Goal: Information Seeking & Learning: Learn about a topic

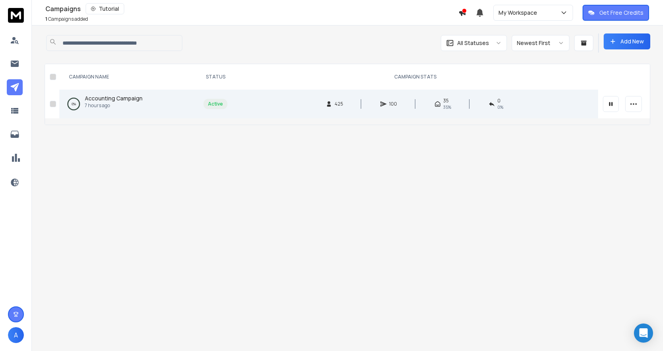
click at [110, 97] on span "Accounting Campaign" at bounding box center [114, 98] width 58 height 8
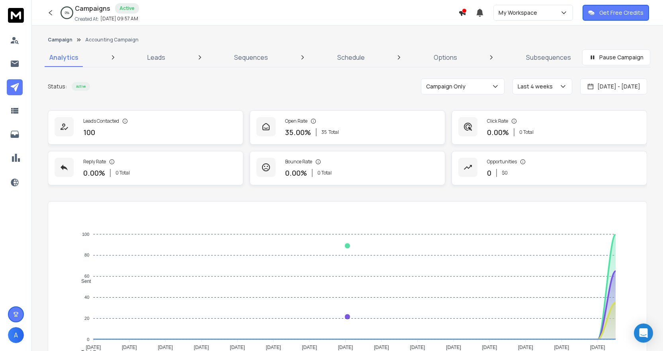
click at [171, 41] on div "Campaign Accounting Campaign" at bounding box center [348, 40] width 600 height 6
click at [163, 55] on p "Leads" at bounding box center [156, 58] width 18 height 10
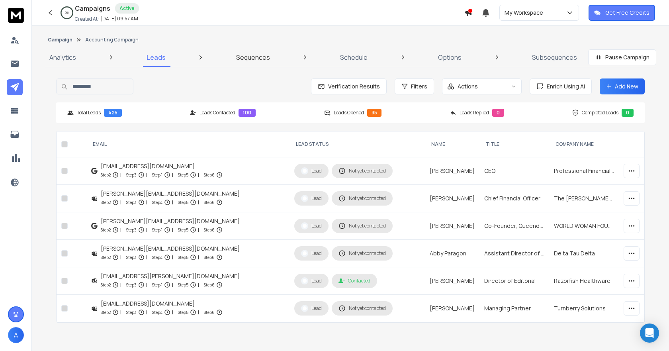
click at [258, 58] on p "Sequences" at bounding box center [253, 58] width 34 height 10
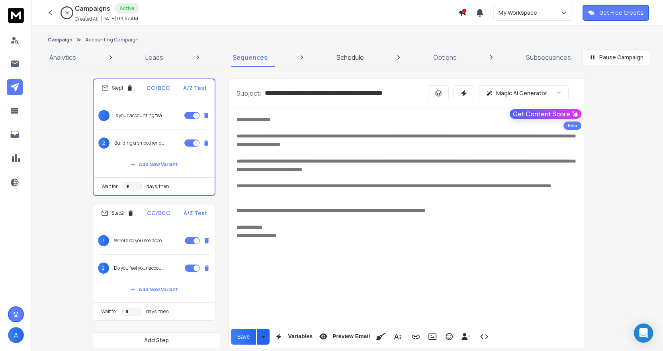
click at [353, 58] on p "Schedule" at bounding box center [350, 58] width 27 height 10
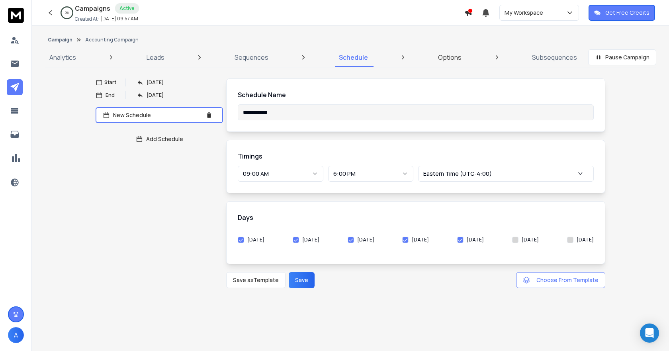
click at [449, 57] on p "Options" at bounding box center [450, 58] width 24 height 10
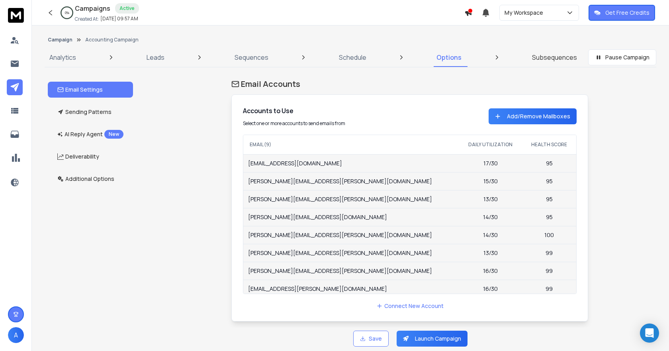
click at [553, 61] on p "Subsequences" at bounding box center [554, 58] width 45 height 10
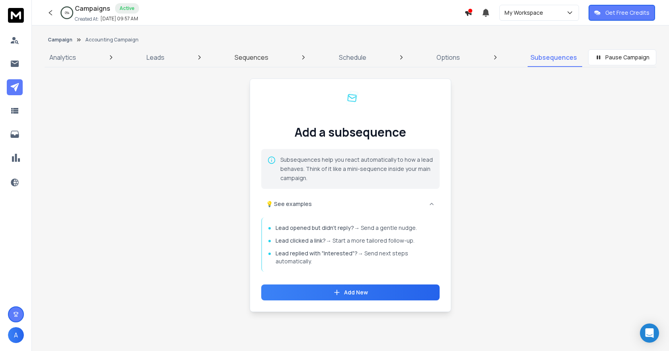
click at [242, 52] on link "Sequences" at bounding box center [251, 57] width 43 height 19
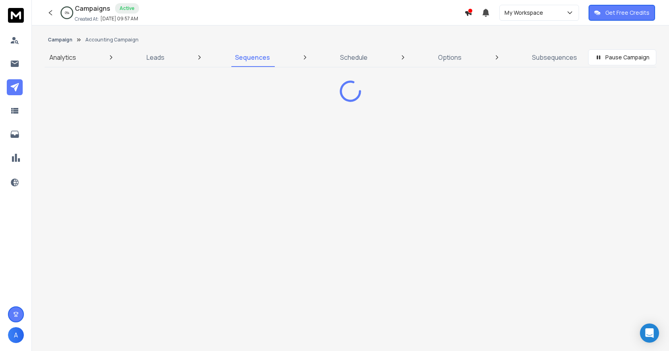
click at [59, 55] on p "Analytics" at bounding box center [62, 58] width 27 height 10
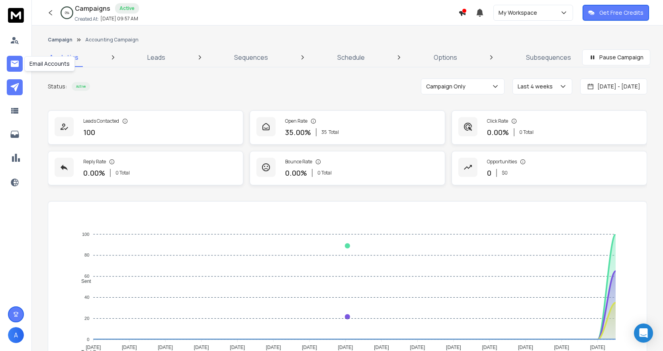
click at [16, 69] on link at bounding box center [15, 64] width 16 height 16
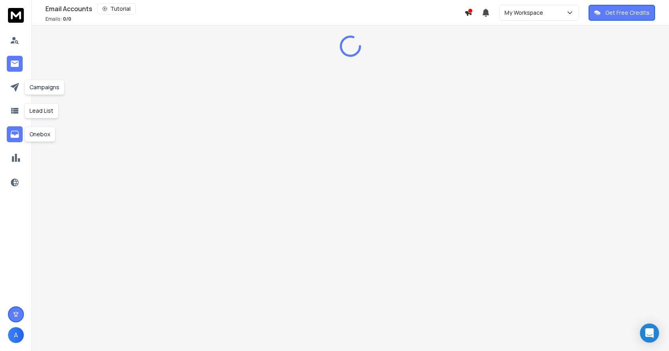
click at [11, 131] on icon at bounding box center [14, 134] width 8 height 7
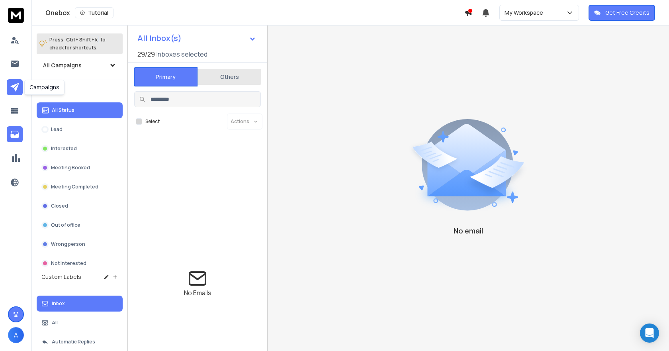
click at [18, 89] on icon at bounding box center [15, 87] width 10 height 10
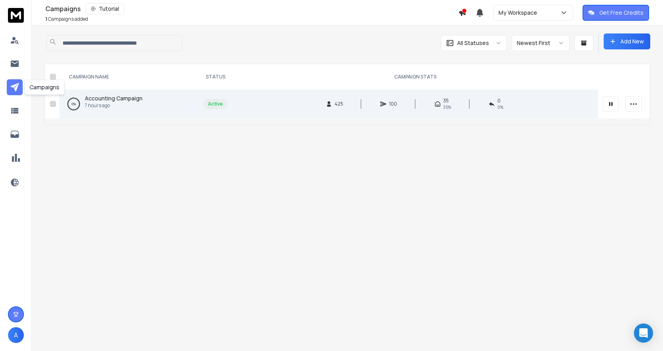
click at [118, 100] on span "Accounting Campaign" at bounding box center [114, 98] width 58 height 8
click at [116, 105] on p "7 hours ago" at bounding box center [114, 105] width 58 height 6
click at [124, 100] on span "Accounting Campaign" at bounding box center [114, 98] width 58 height 8
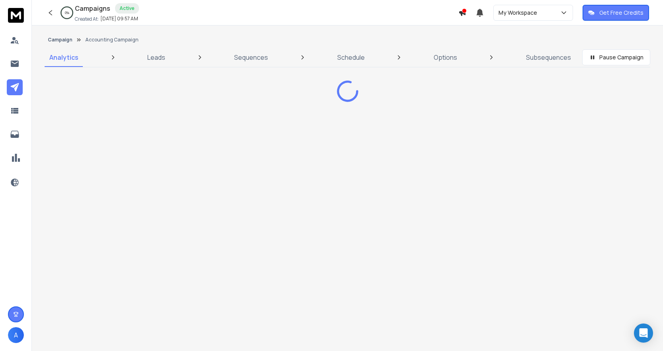
click at [125, 98] on div at bounding box center [348, 90] width 600 height 25
click at [260, 57] on p "Sequences" at bounding box center [251, 58] width 34 height 10
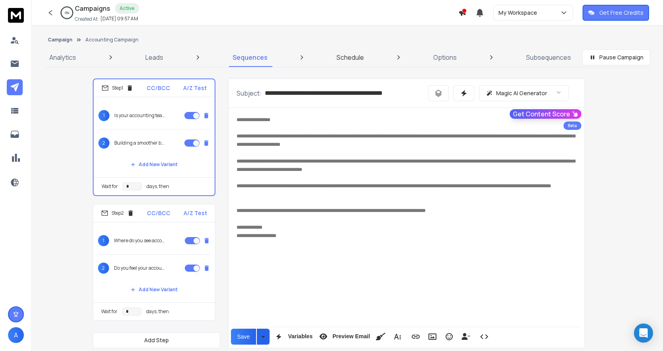
click at [353, 61] on p "Schedule" at bounding box center [350, 58] width 27 height 10
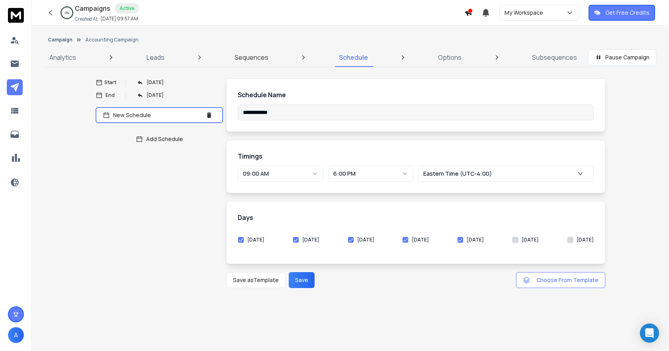
click at [241, 57] on p "Sequences" at bounding box center [252, 58] width 34 height 10
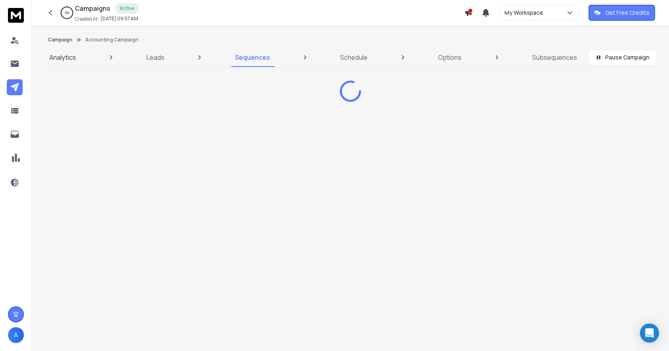
click at [67, 50] on link "Analytics" at bounding box center [63, 57] width 36 height 19
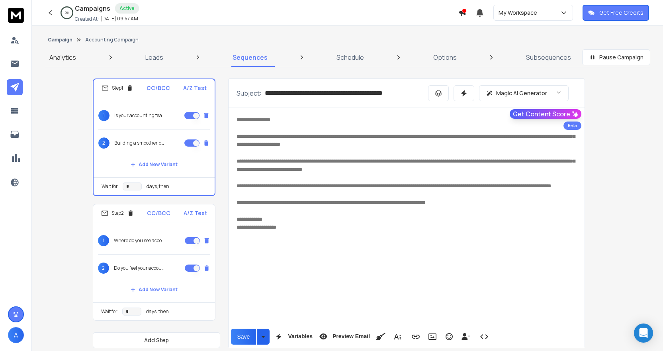
click at [67, 56] on p "Analytics" at bounding box center [62, 58] width 27 height 10
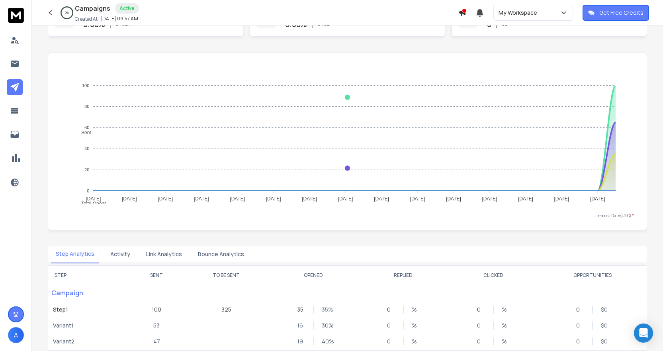
scroll to position [163, 0]
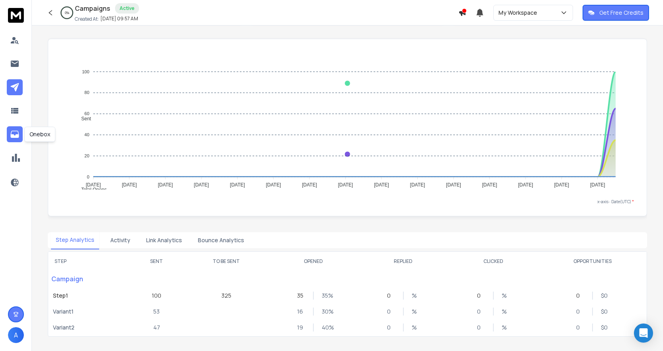
click at [19, 135] on icon at bounding box center [15, 134] width 10 height 10
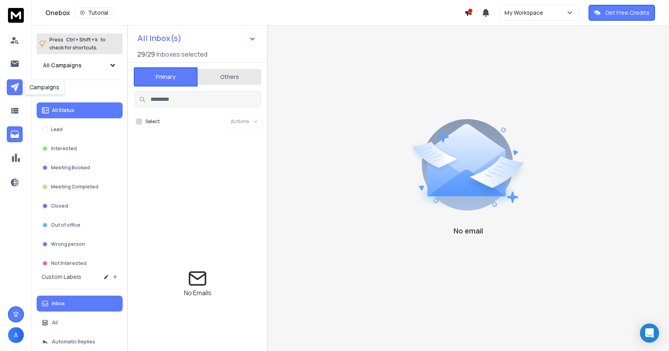
click at [13, 81] on link at bounding box center [15, 87] width 16 height 16
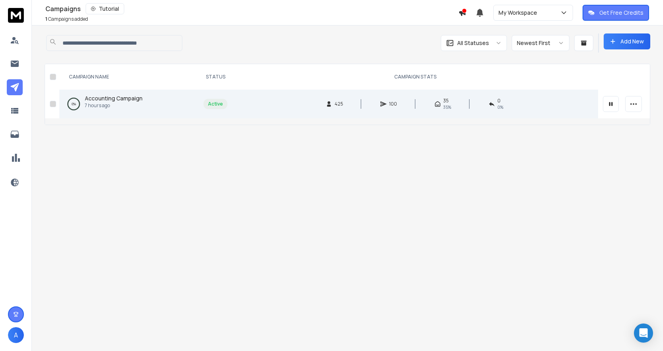
click at [131, 97] on span "Accounting Campaign" at bounding box center [114, 98] width 58 height 8
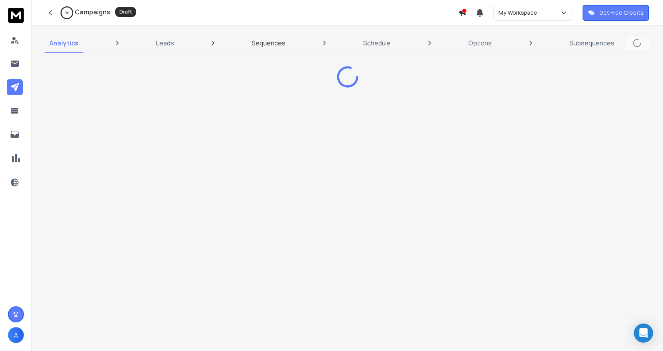
click at [266, 45] on p "Sequences" at bounding box center [269, 43] width 34 height 10
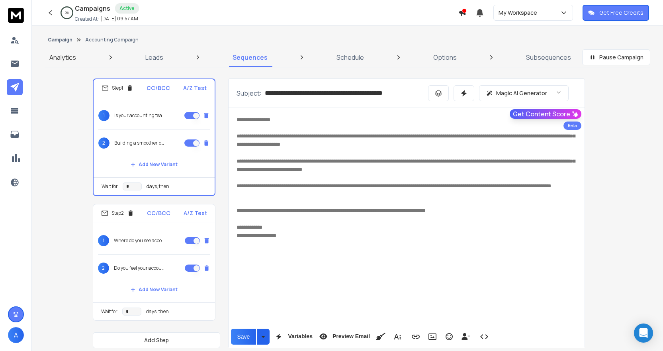
click at [63, 57] on p "Analytics" at bounding box center [62, 58] width 27 height 10
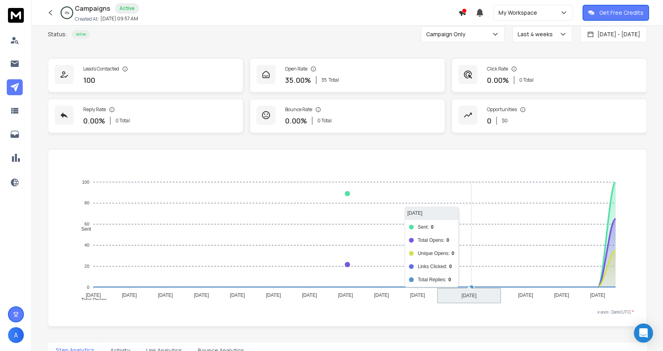
scroll to position [80, 0]
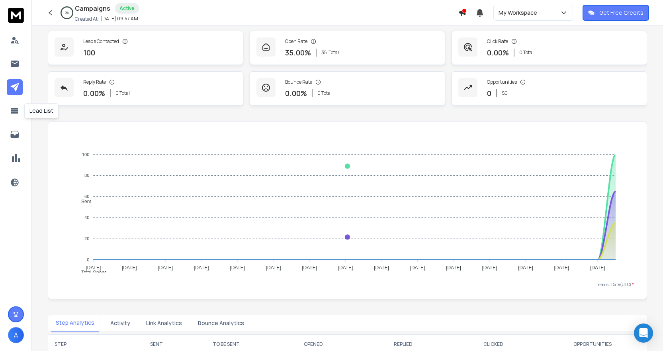
drag, startPoint x: 12, startPoint y: 109, endPoint x: 14, endPoint y: 102, distance: 7.0
click at [12, 109] on icon at bounding box center [14, 111] width 7 height 6
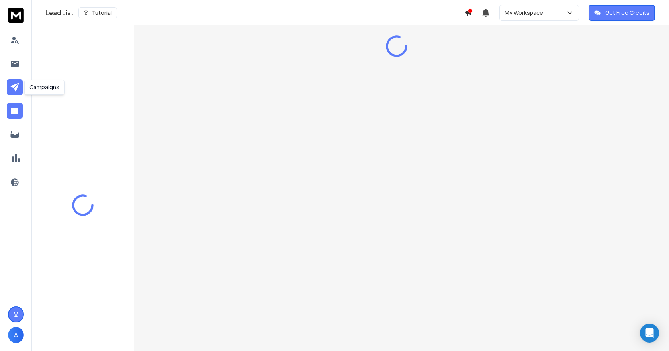
click at [17, 88] on icon at bounding box center [15, 87] width 10 height 10
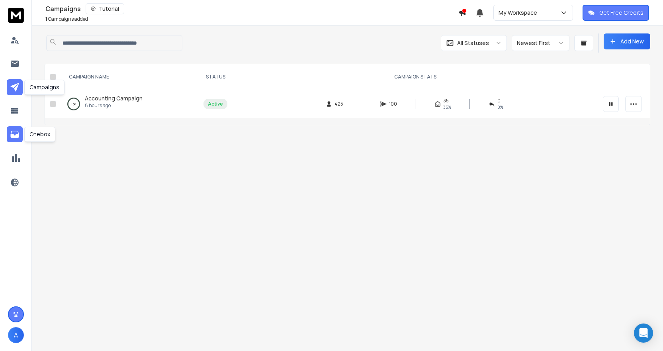
click at [17, 129] on link at bounding box center [15, 134] width 16 height 16
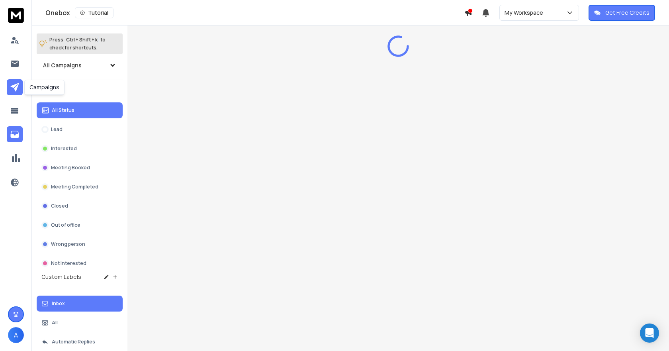
click at [9, 86] on link at bounding box center [15, 87] width 16 height 16
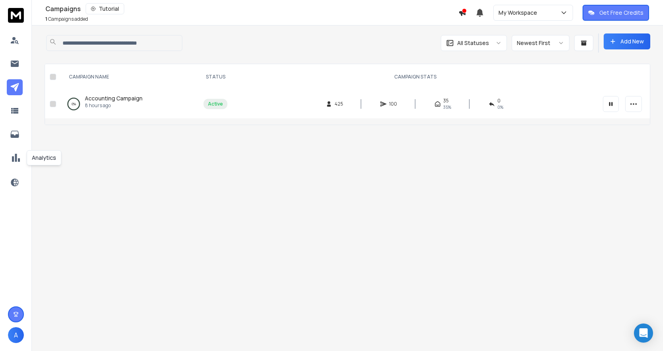
click at [5, 133] on div "A" at bounding box center [16, 175] width 32 height 351
click at [11, 136] on icon at bounding box center [14, 134] width 8 height 7
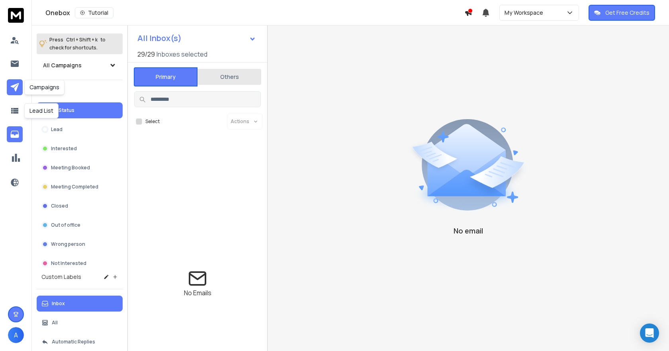
click at [12, 88] on icon at bounding box center [15, 87] width 10 height 10
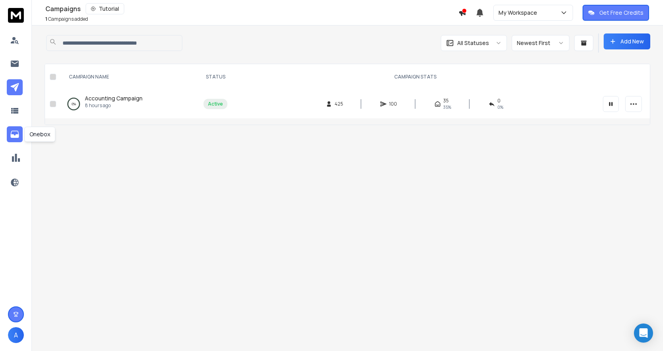
click at [12, 140] on link at bounding box center [15, 134] width 16 height 16
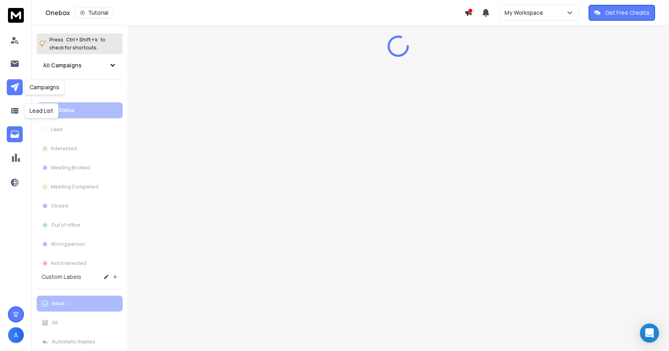
click at [14, 85] on icon at bounding box center [14, 87] width 8 height 8
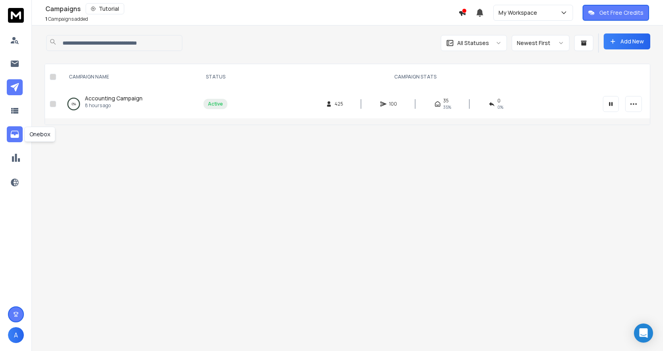
click at [14, 135] on icon at bounding box center [14, 134] width 8 height 7
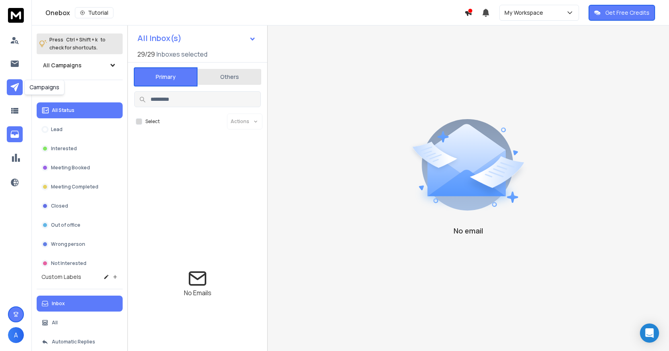
click at [20, 86] on link at bounding box center [15, 87] width 16 height 16
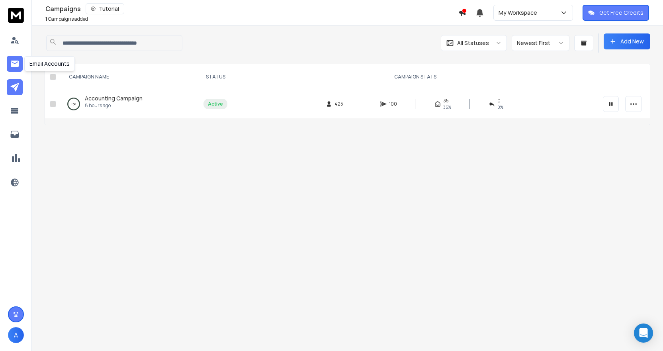
click at [14, 63] on icon at bounding box center [15, 64] width 10 height 10
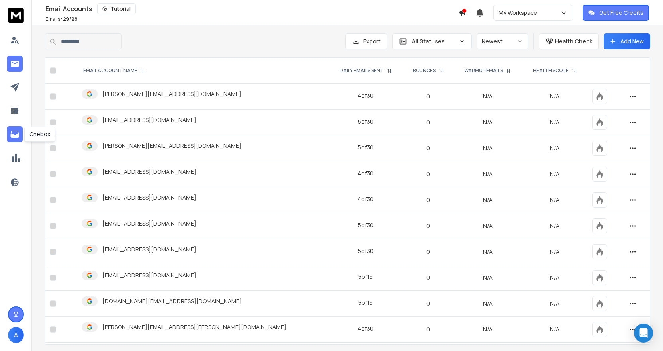
click at [20, 135] on link at bounding box center [15, 134] width 16 height 16
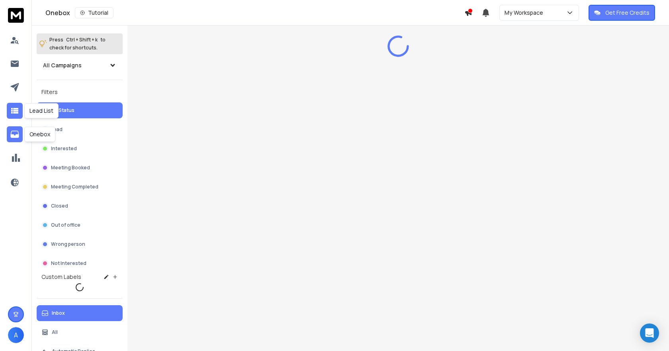
click at [19, 114] on icon at bounding box center [15, 111] width 10 height 10
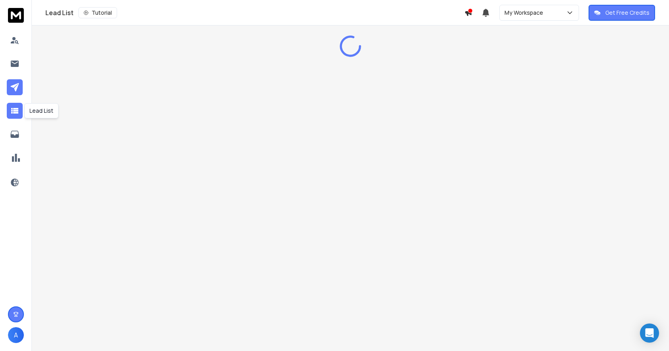
click at [17, 86] on icon at bounding box center [14, 87] width 8 height 8
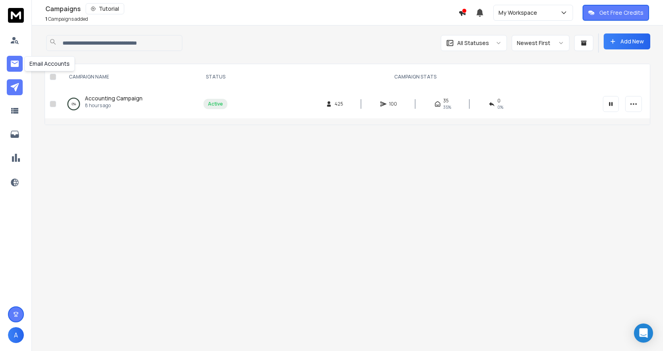
click at [16, 67] on icon at bounding box center [15, 64] width 8 height 6
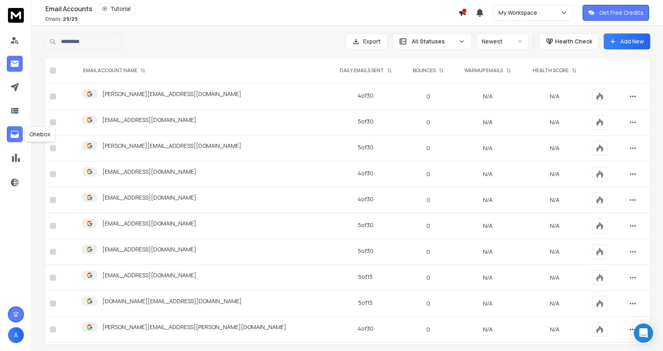
click at [21, 134] on link at bounding box center [15, 134] width 16 height 16
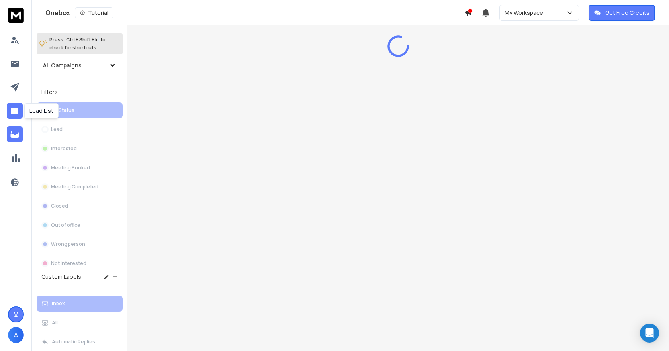
click at [15, 112] on icon at bounding box center [14, 111] width 7 height 6
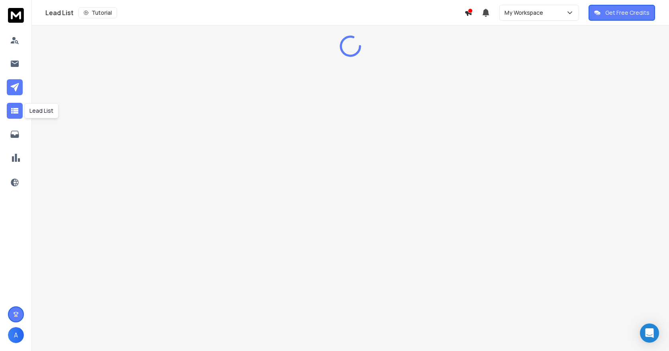
click at [16, 92] on link at bounding box center [15, 87] width 16 height 16
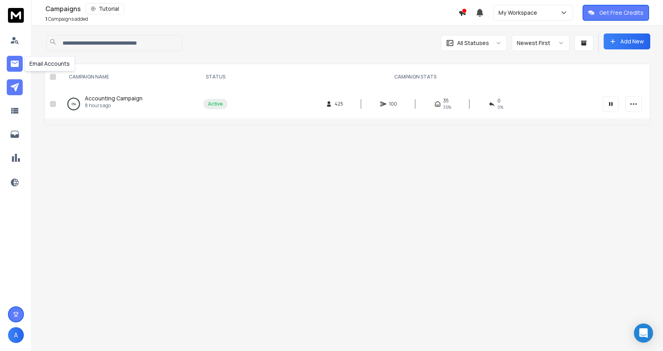
click at [13, 66] on icon at bounding box center [15, 64] width 8 height 6
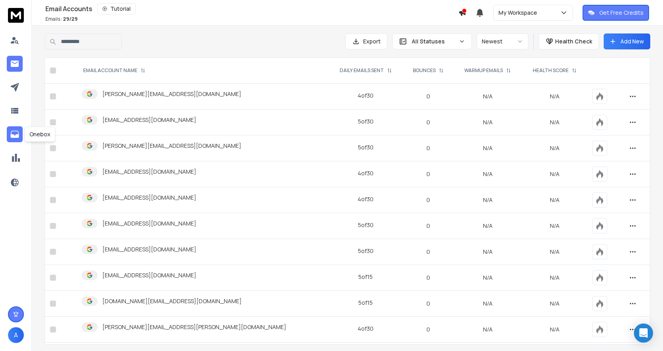
click at [17, 137] on icon at bounding box center [14, 134] width 8 height 7
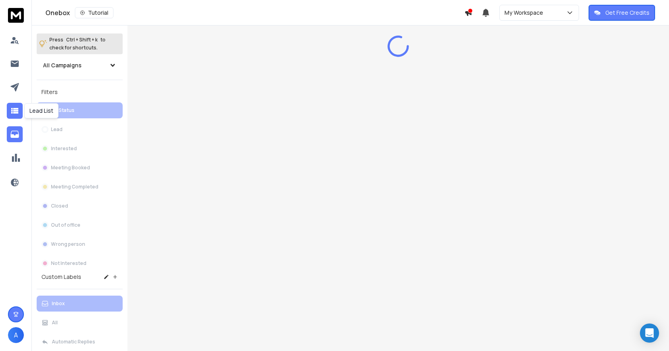
click at [18, 103] on link at bounding box center [15, 111] width 16 height 16
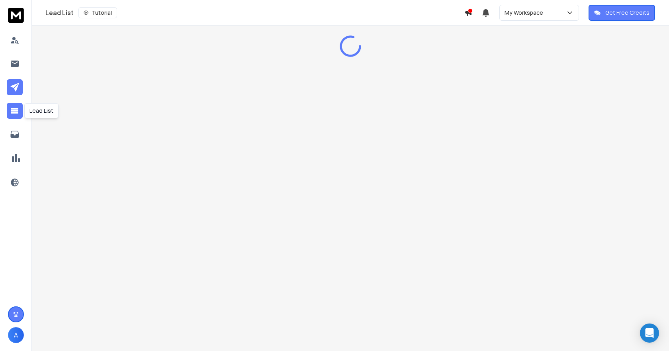
click at [11, 92] on link at bounding box center [15, 87] width 16 height 16
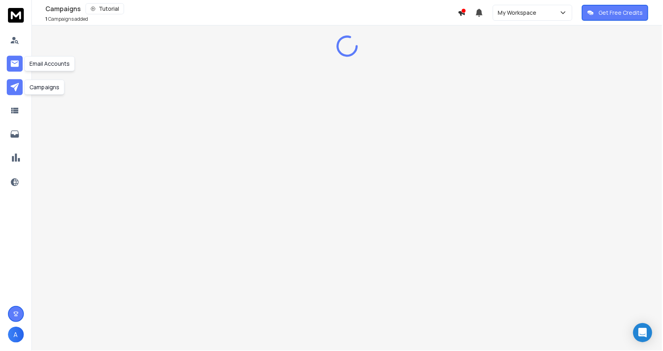
click at [15, 71] on link at bounding box center [15, 64] width 16 height 16
